Goal: Task Accomplishment & Management: Use online tool/utility

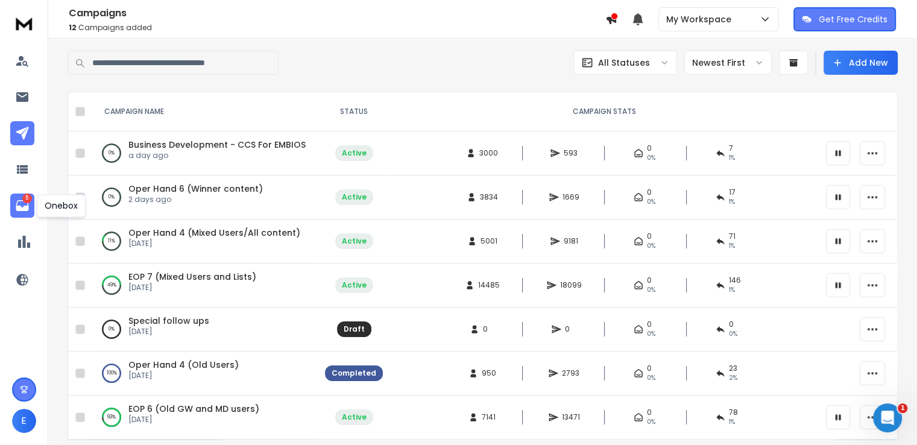
click at [28, 209] on icon at bounding box center [22, 205] width 13 height 11
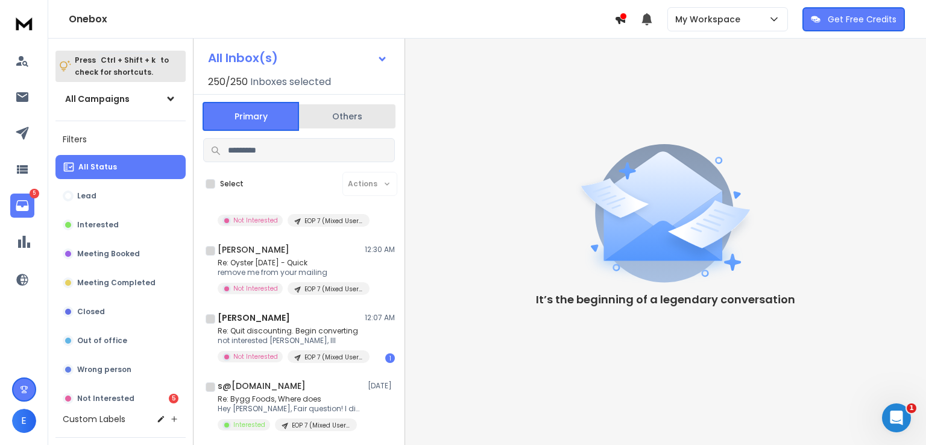
scroll to position [663, 0]
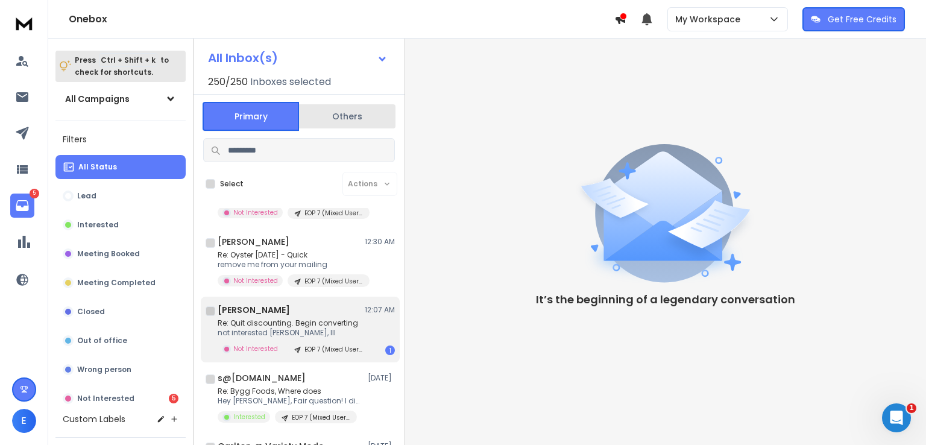
click at [269, 324] on p "Re: Quit discounting. Begin converting" at bounding box center [290, 323] width 145 height 10
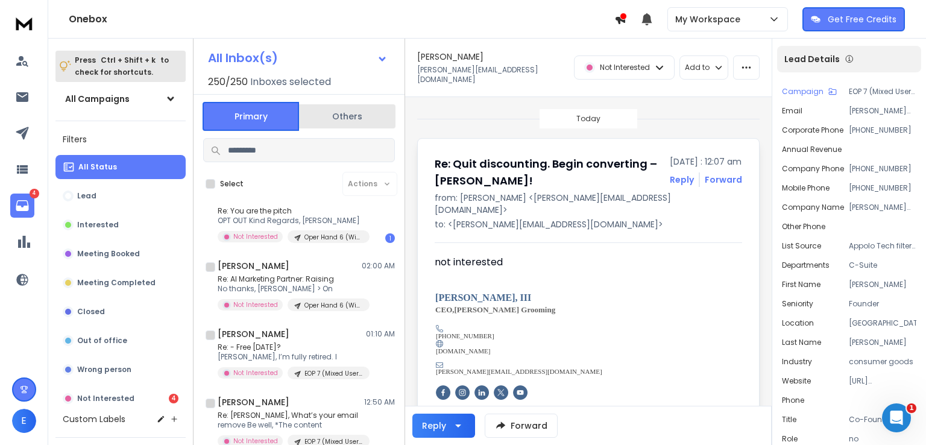
scroll to position [181, 0]
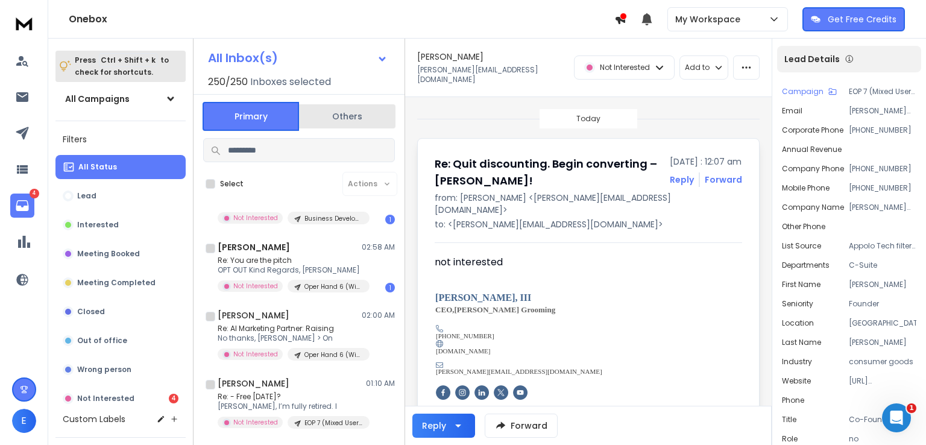
click at [278, 285] on div "Not Interested" at bounding box center [250, 285] width 65 height 11
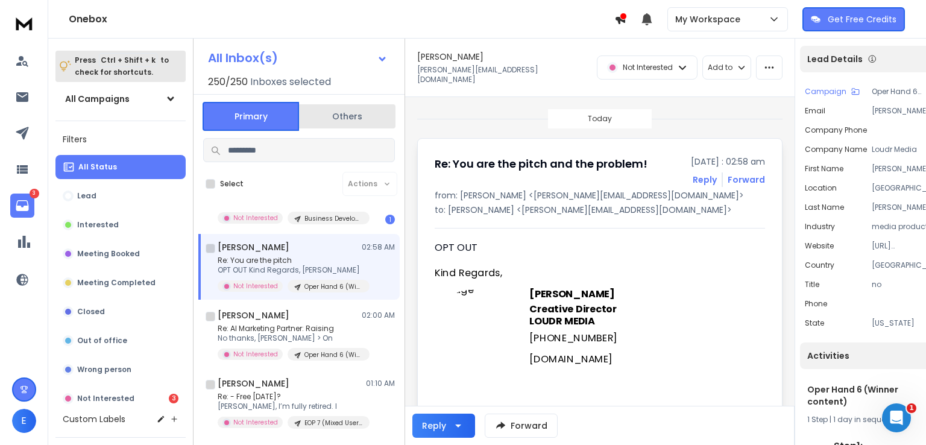
scroll to position [60, 0]
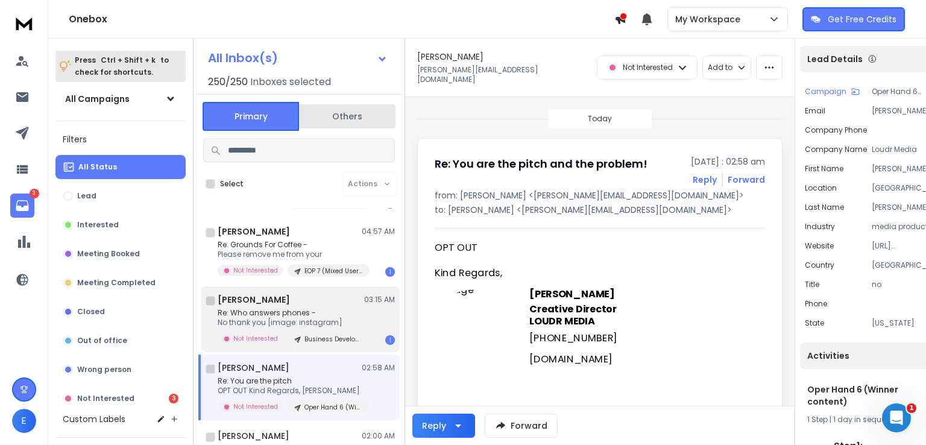
click at [275, 320] on p "No thank you [image: instagram]" at bounding box center [290, 323] width 145 height 10
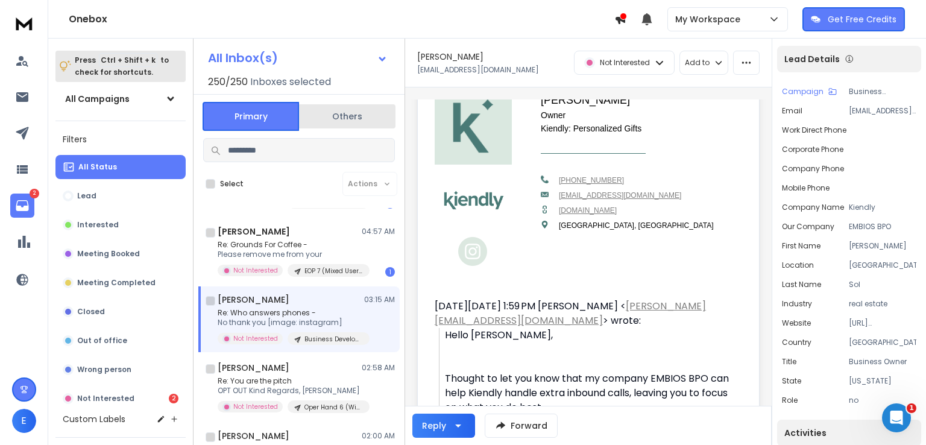
scroll to position [121, 0]
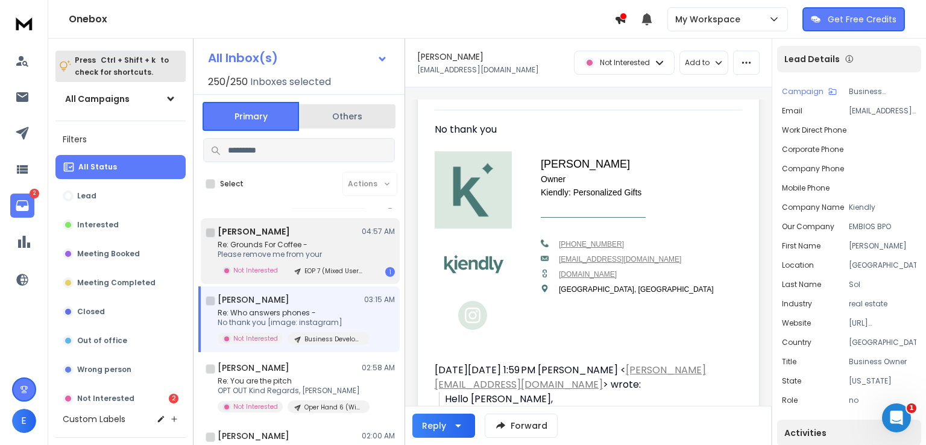
click at [297, 240] on p "Re: Grounds For Coffee -" at bounding box center [290, 245] width 145 height 10
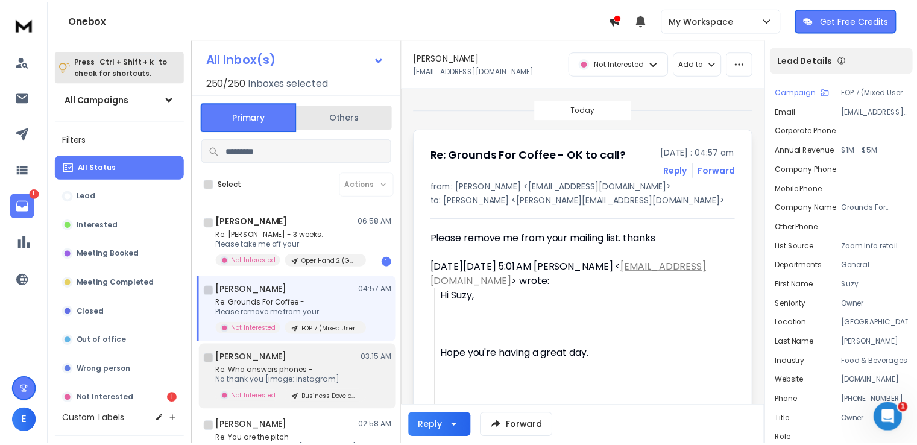
scroll to position [0, 0]
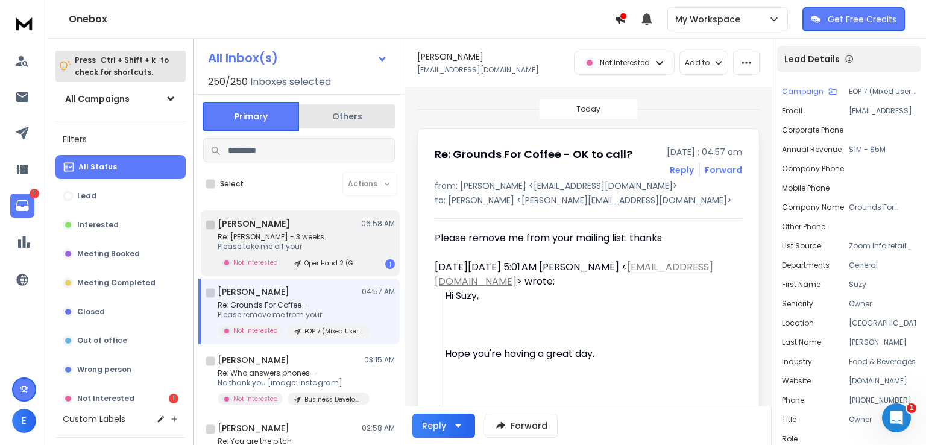
click at [321, 239] on p "Re: Stephen - 3 weeks." at bounding box center [290, 237] width 145 height 10
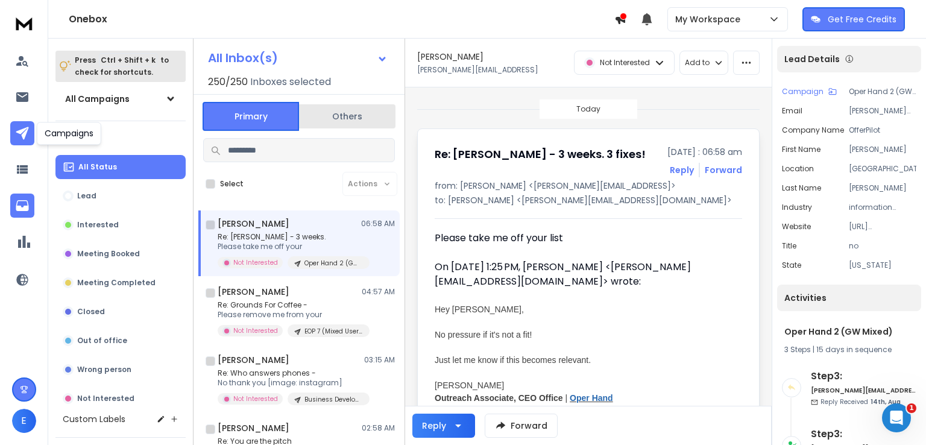
click at [27, 133] on icon at bounding box center [22, 133] width 14 height 14
